Goal: Task Accomplishment & Management: Manage account settings

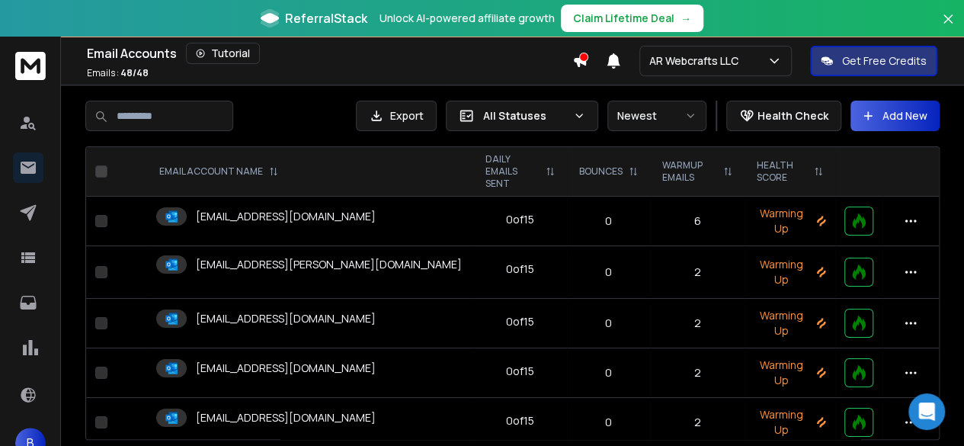
drag, startPoint x: 941, startPoint y: 19, endPoint x: 836, endPoint y: 14, distance: 106.0
click at [941, 19] on icon "Close banner" at bounding box center [948, 19] width 14 height 14
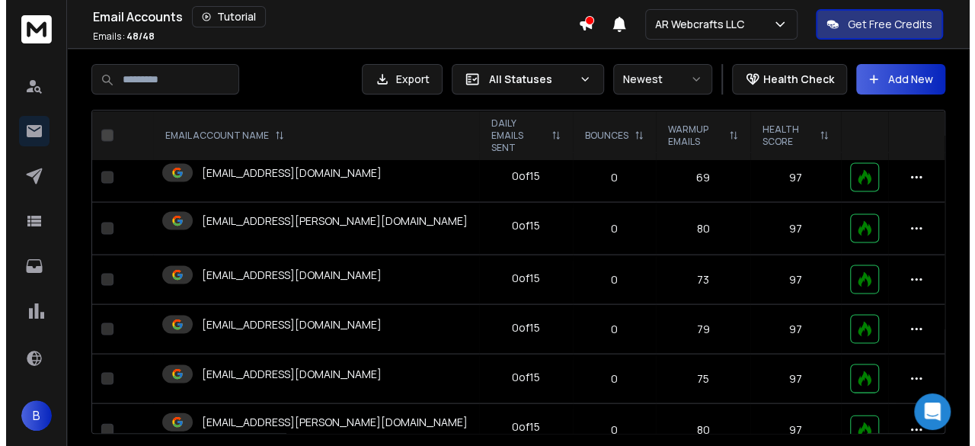
scroll to position [2105, 0]
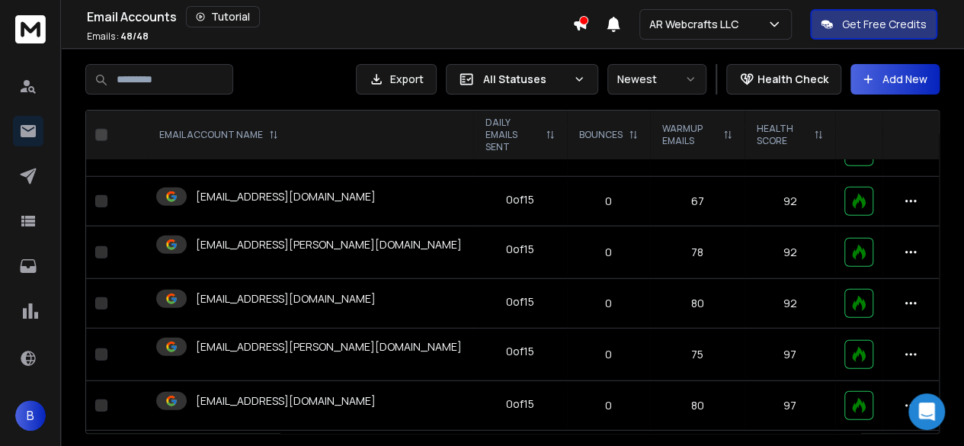
click at [378, 339] on p "[EMAIL_ADDRESS][PERSON_NAME][DOMAIN_NAME]" at bounding box center [329, 346] width 266 height 15
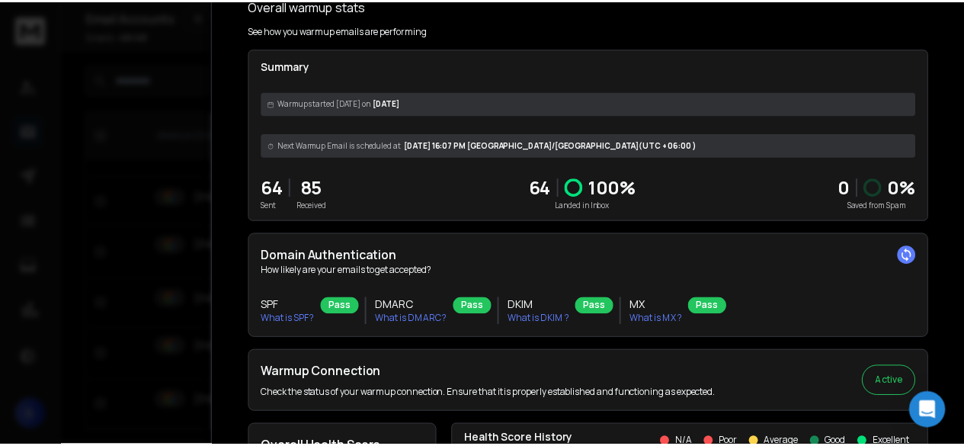
scroll to position [0, 0]
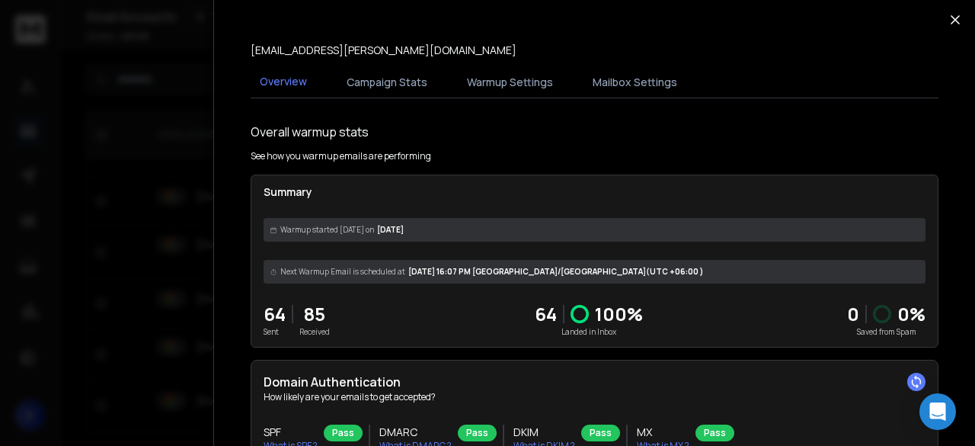
click at [954, 14] on icon "button" at bounding box center [955, 19] width 15 height 15
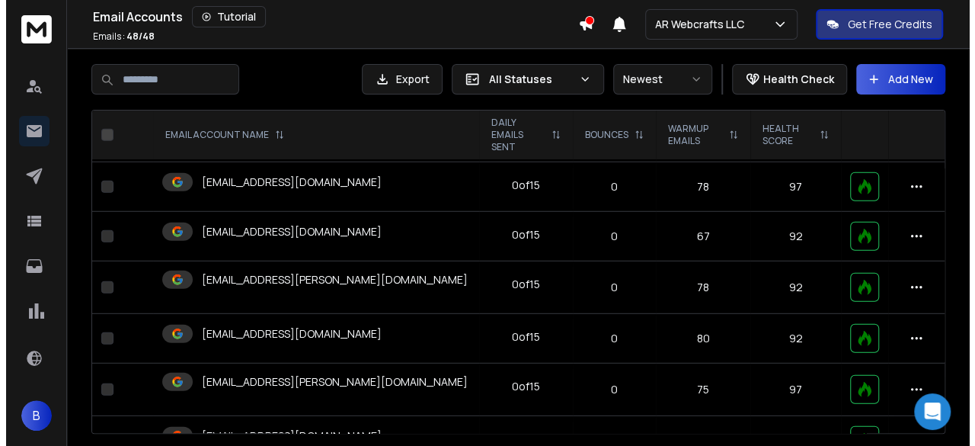
scroll to position [2105, 0]
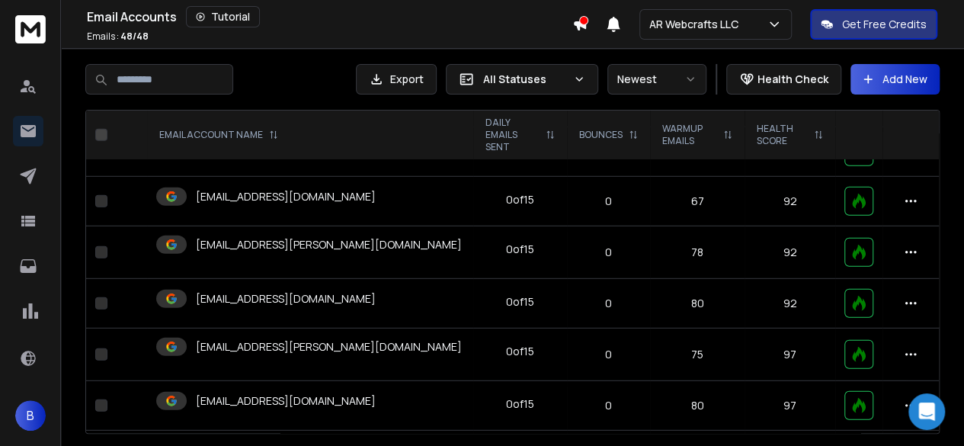
click at [518, 430] on td "0 of 15" at bounding box center [520, 450] width 94 height 40
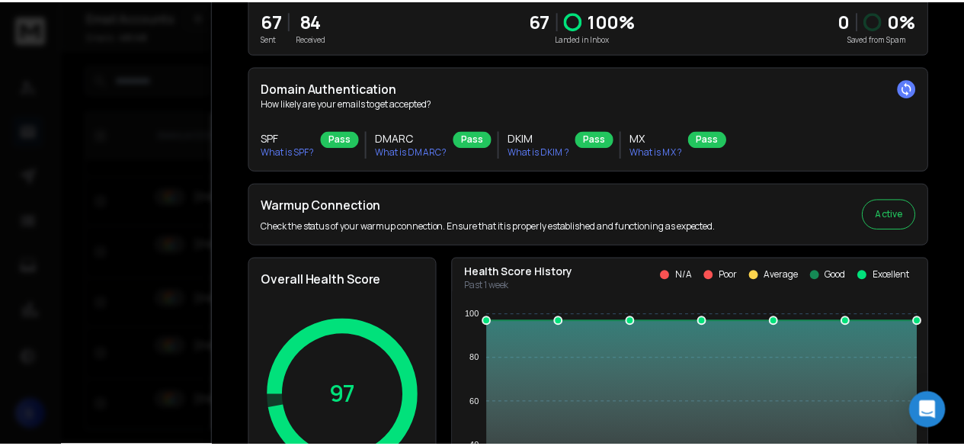
scroll to position [0, 0]
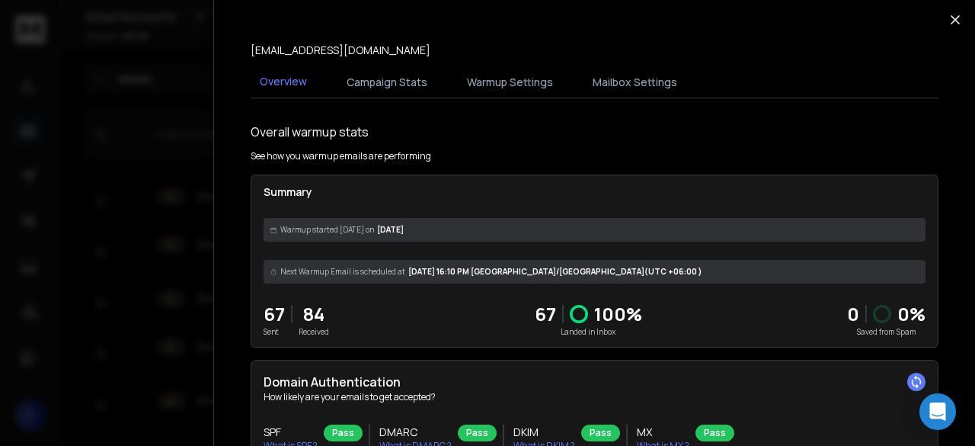
click at [950, 14] on icon "button" at bounding box center [955, 19] width 15 height 15
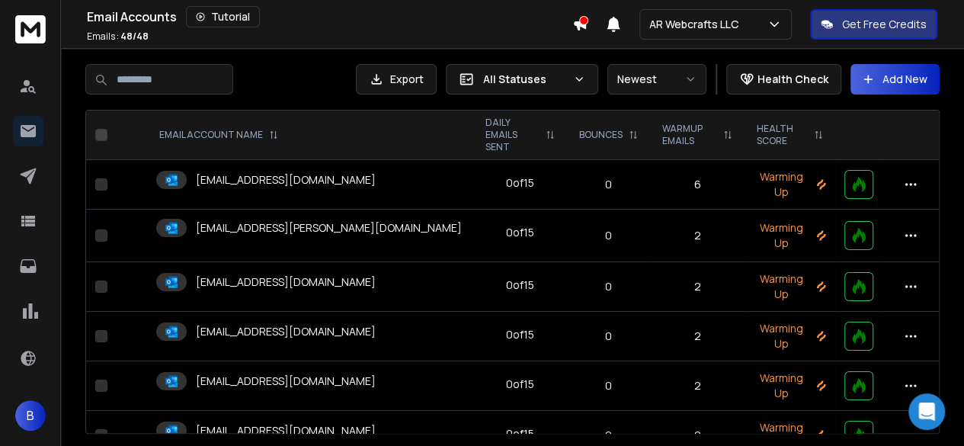
click at [186, 86] on input at bounding box center [159, 79] width 148 height 30
click at [33, 132] on icon at bounding box center [28, 131] width 15 height 12
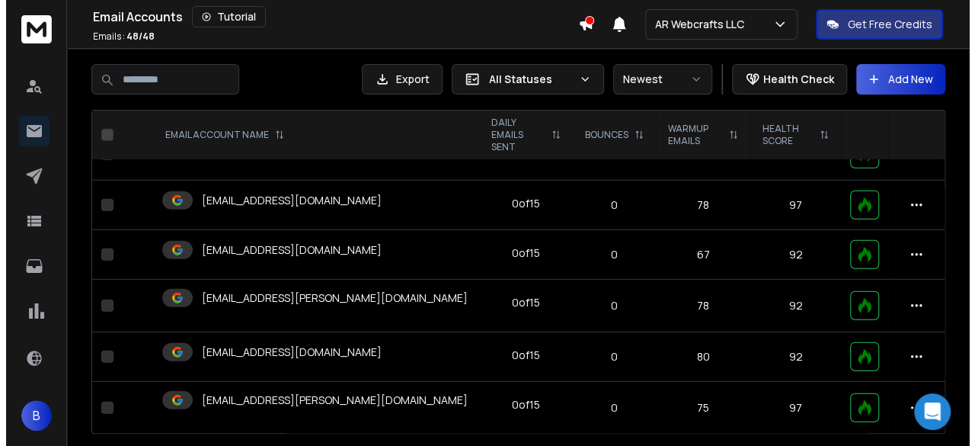
scroll to position [2105, 0]
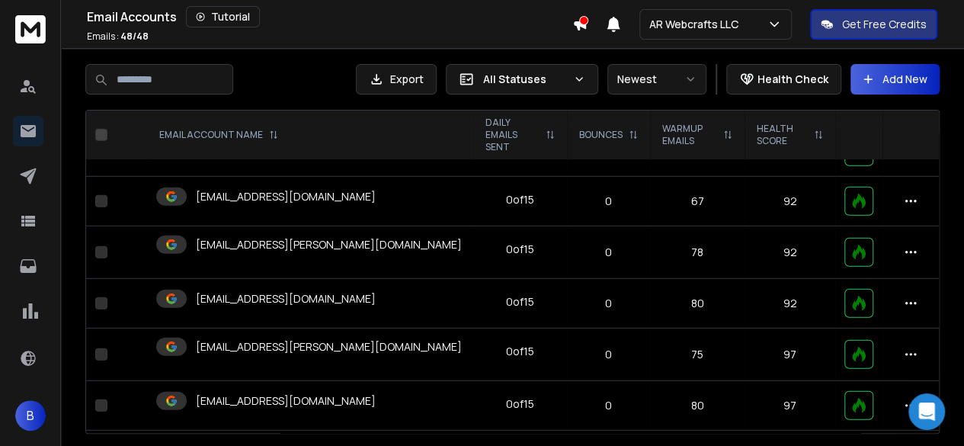
click at [324, 443] on p "[EMAIL_ADDRESS][DOMAIN_NAME]" at bounding box center [286, 450] width 180 height 15
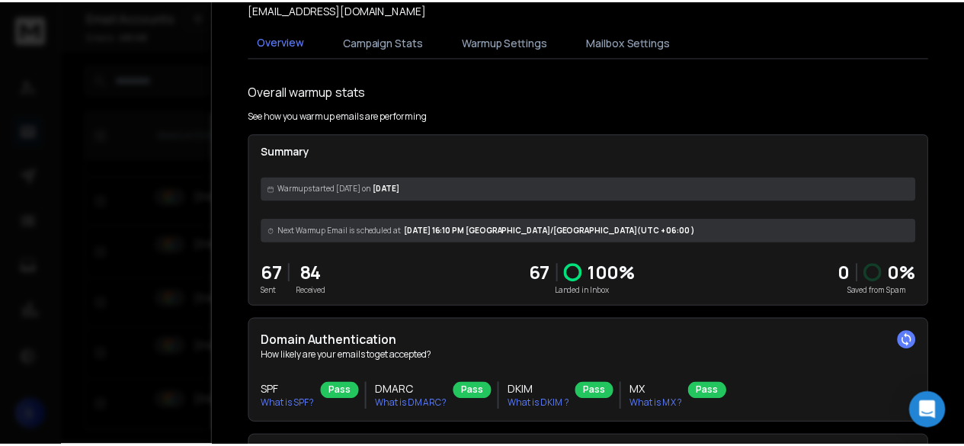
scroll to position [0, 0]
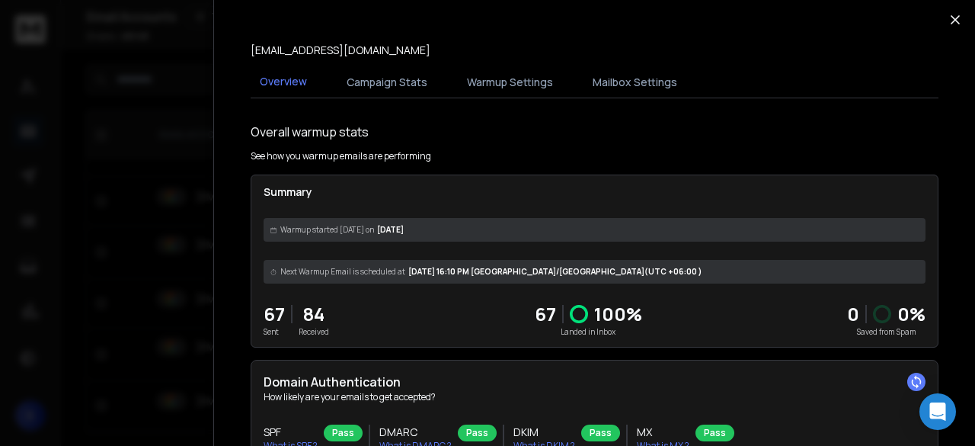
click at [948, 16] on icon "button" at bounding box center [955, 19] width 15 height 15
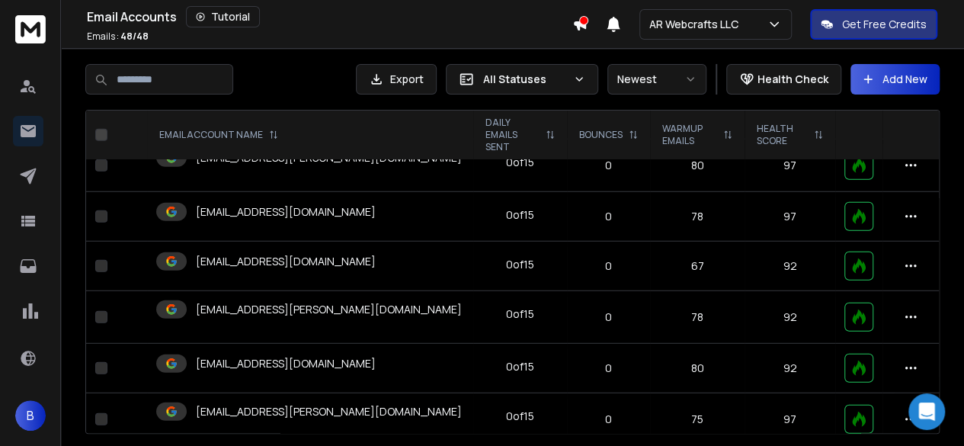
scroll to position [2105, 0]
